Goal: Navigation & Orientation: Find specific page/section

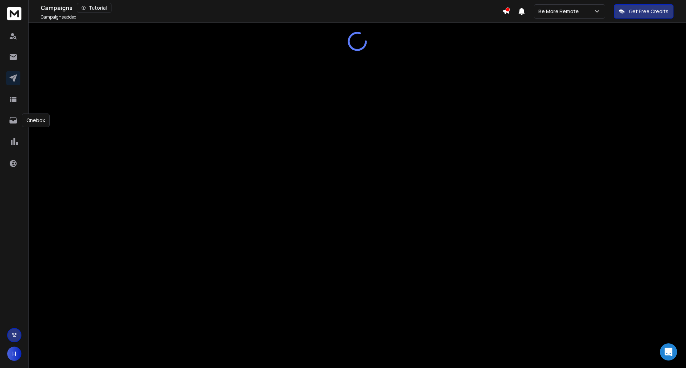
click at [20, 120] on link at bounding box center [13, 120] width 14 height 14
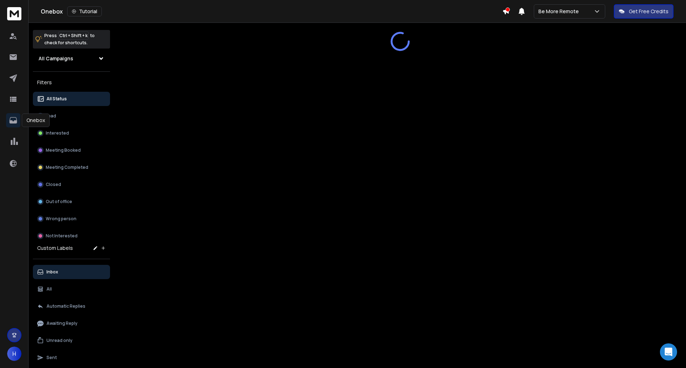
click at [16, 122] on icon at bounding box center [13, 120] width 8 height 6
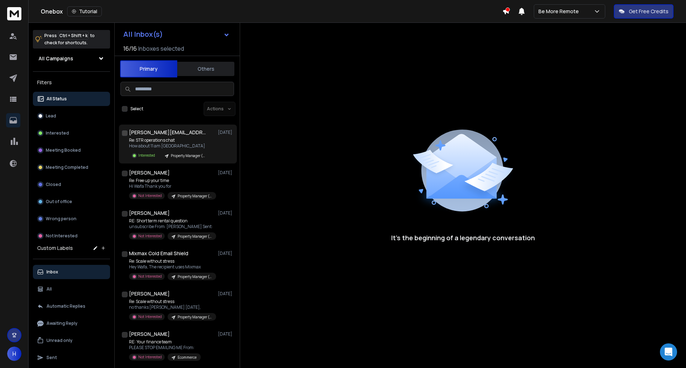
click at [147, 139] on p "Re: STR operations chat" at bounding box center [169, 141] width 80 height 6
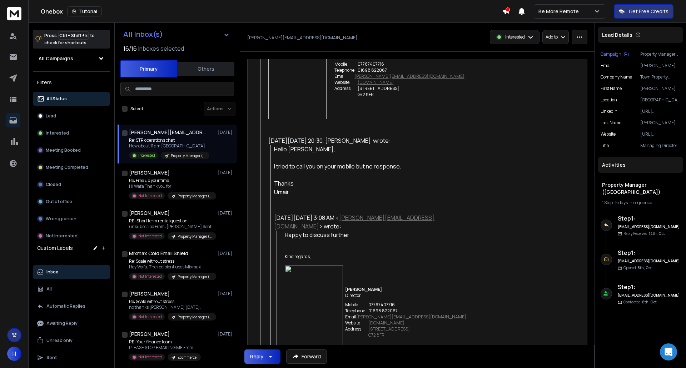
scroll to position [182, 0]
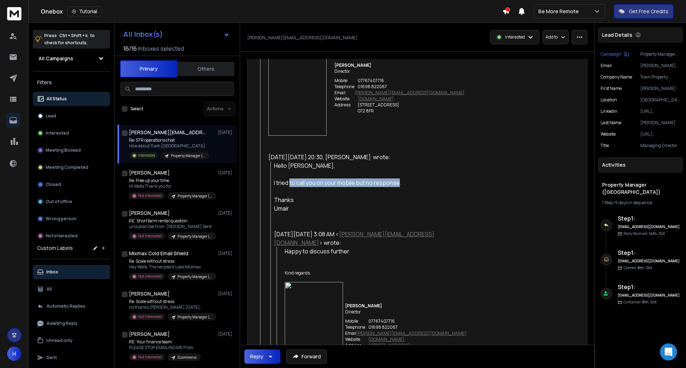
drag, startPoint x: 299, startPoint y: 183, endPoint x: 399, endPoint y: 183, distance: 100.4
click at [399, 183] on div "I tried to call you on your mobile but no response." at bounding box center [370, 183] width 192 height 9
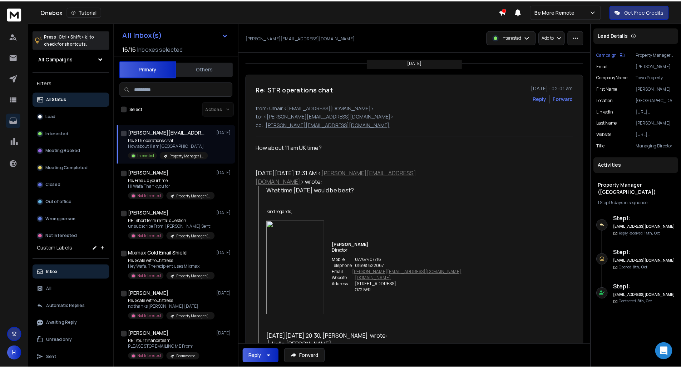
scroll to position [0, 0]
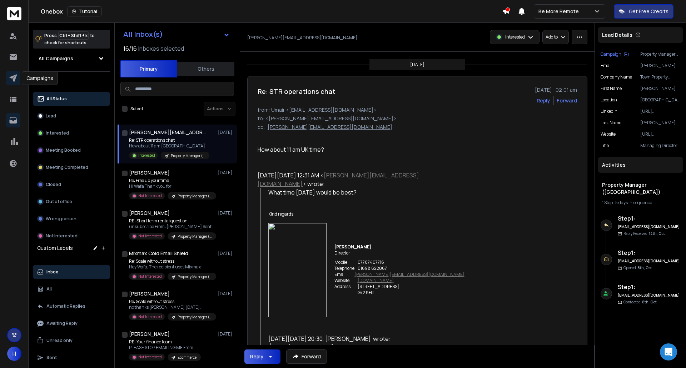
click at [16, 81] on icon at bounding box center [13, 78] width 9 height 9
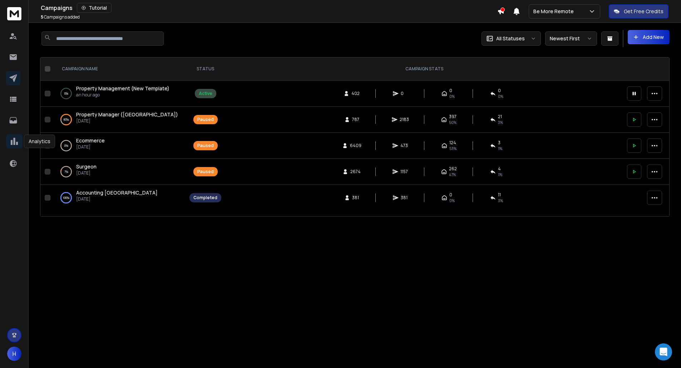
click at [16, 142] on icon at bounding box center [14, 141] width 7 height 7
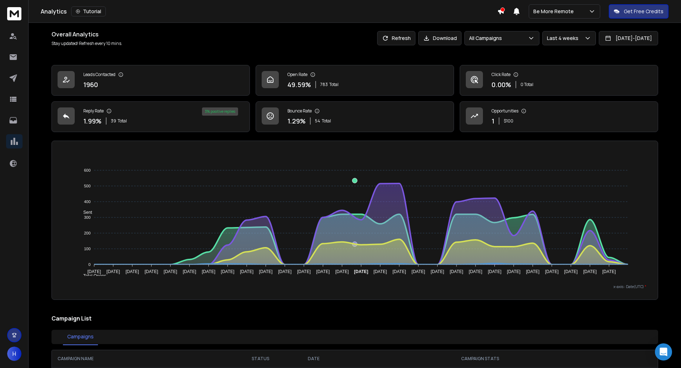
scroll to position [0, 0]
click at [10, 137] on icon at bounding box center [14, 141] width 11 height 11
click at [14, 78] on icon at bounding box center [13, 79] width 8 height 8
